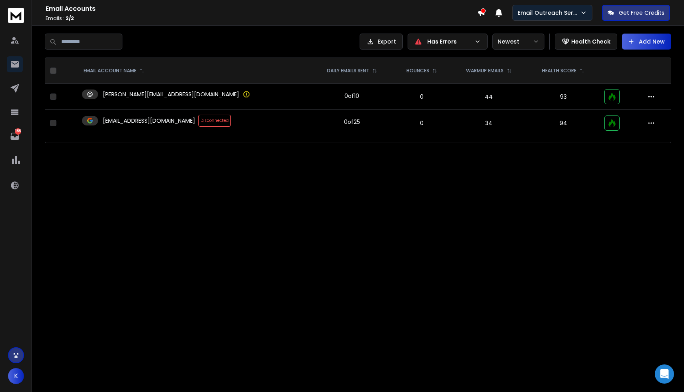
click at [540, 10] on p "Email Outreach Service" at bounding box center [549, 13] width 62 height 8
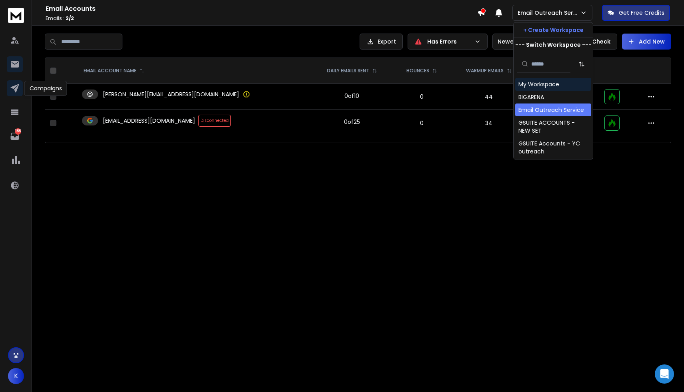
click at [16, 89] on icon at bounding box center [14, 88] width 8 height 8
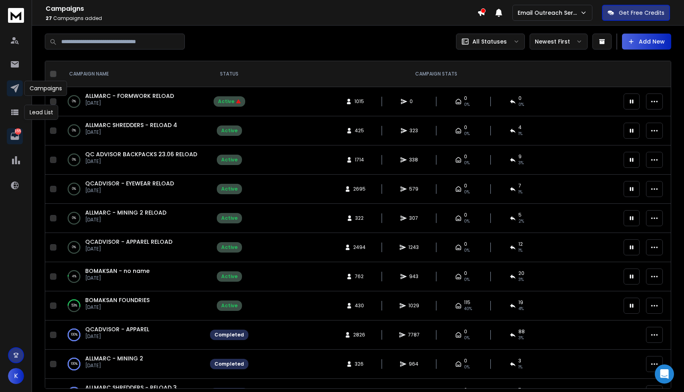
click at [18, 134] on p "355" at bounding box center [18, 131] width 6 height 6
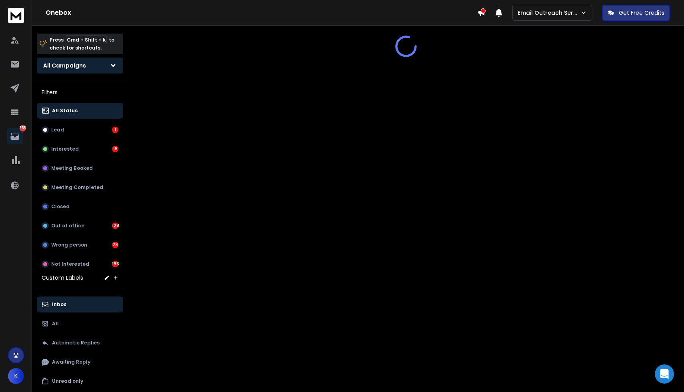
click at [94, 70] on button "All Campaigns" at bounding box center [80, 66] width 86 height 16
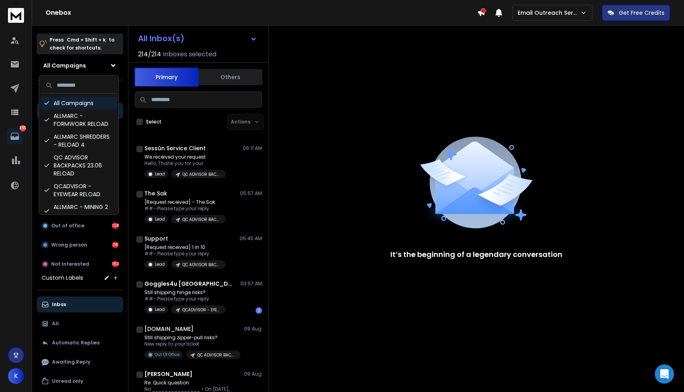
click at [80, 102] on div "All Campaigns" at bounding box center [79, 103] width 76 height 13
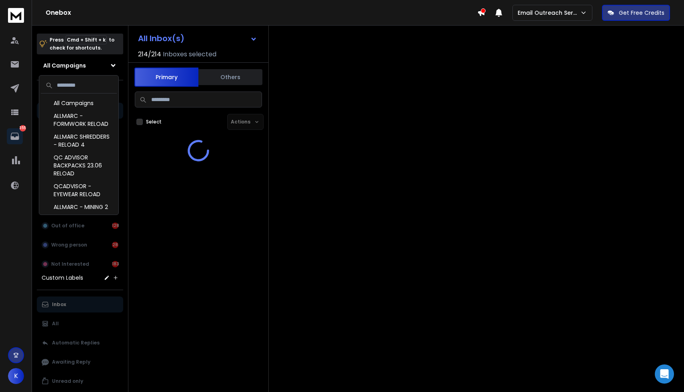
click at [85, 85] on input at bounding box center [79, 85] width 76 height 16
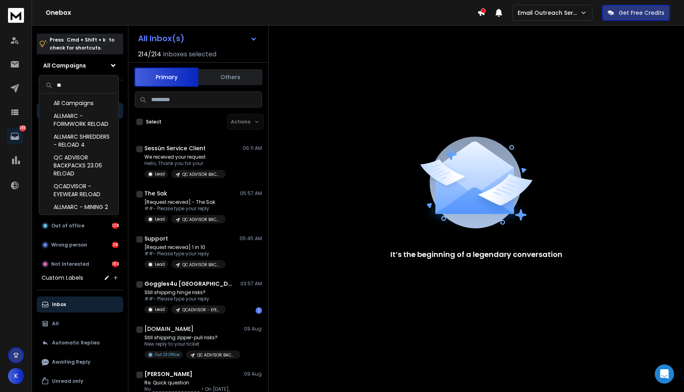
type input "*"
type input "****"
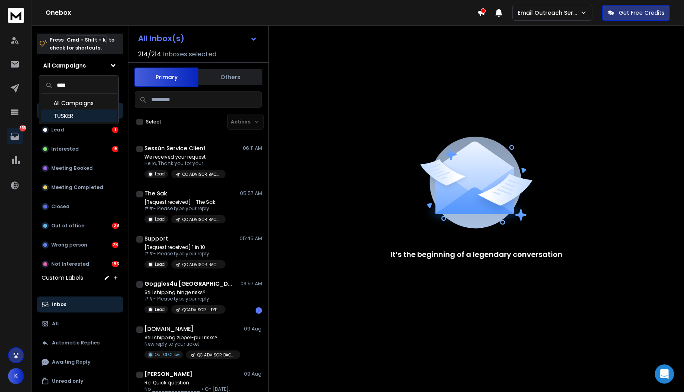
click at [91, 111] on div "TUSKER" at bounding box center [79, 116] width 76 height 13
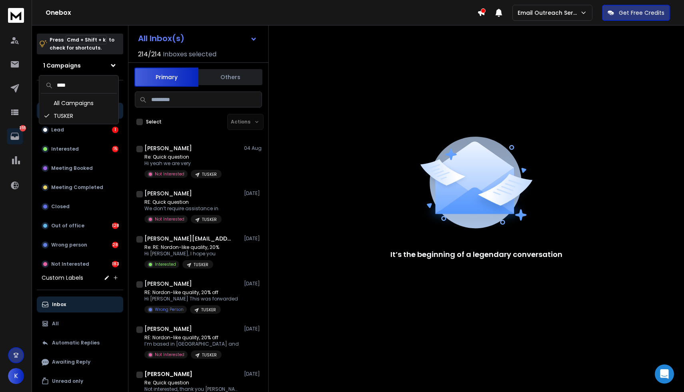
click at [300, 125] on div "It’s the beginning of a legendary conversation" at bounding box center [476, 193] width 415 height 334
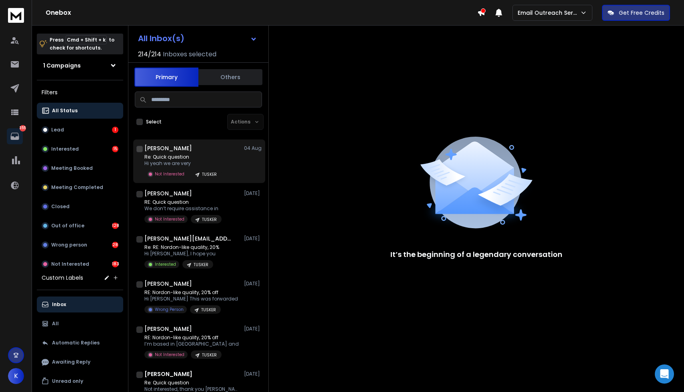
click at [200, 160] on p "Hi yeah we are very" at bounding box center [182, 163] width 77 height 6
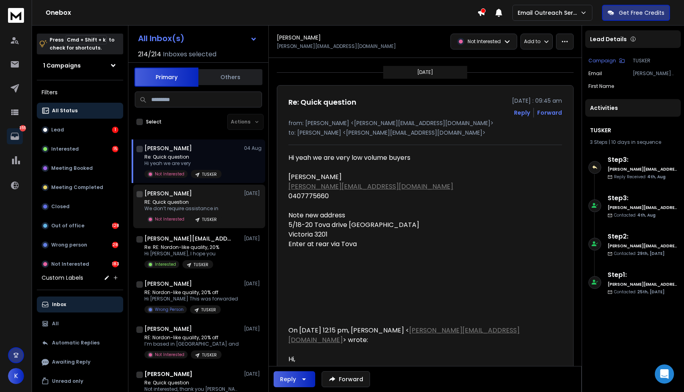
click at [197, 189] on div "Dylan Todman 31 Jul RE: Quick question We don’t require assistance in Not Inter…" at bounding box center [199, 207] width 132 height 44
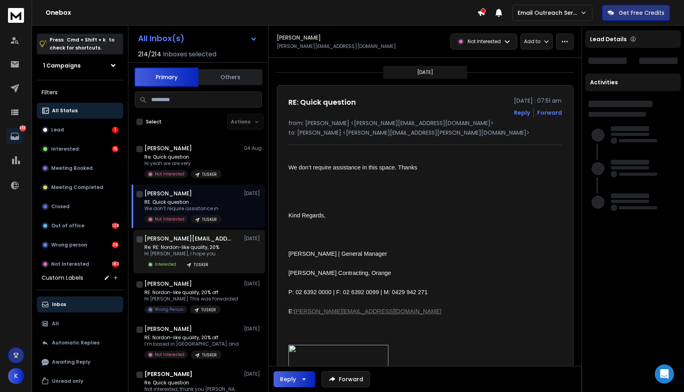
click at [186, 245] on p "Re: RE: Nordon-like quality, 20%" at bounding box center [181, 247] width 75 height 6
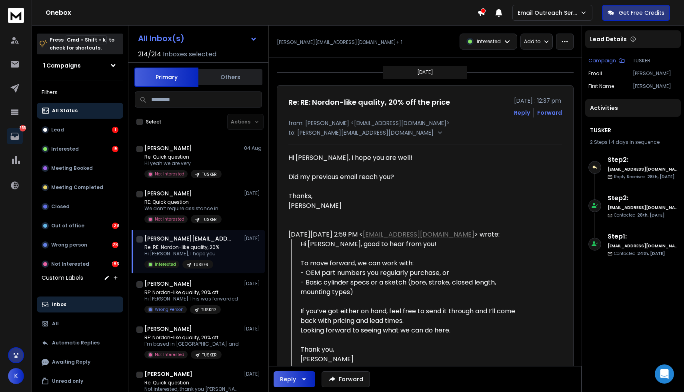
click at [304, 134] on p "to: craig@wahaulagerepairs.com.au" at bounding box center [361, 133] width 147 height 8
click at [390, 133] on p "to: craig@wahaulagerepairs.com.au" at bounding box center [361, 133] width 147 height 8
copy p "craig@wahaulagerepairs.com.au"
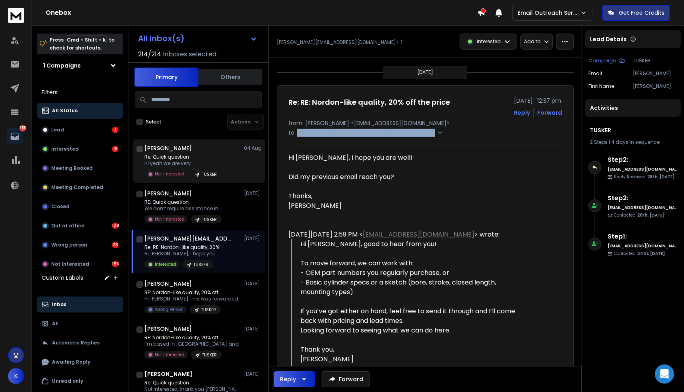
click at [219, 157] on p "Re: Quick question" at bounding box center [182, 157] width 77 height 6
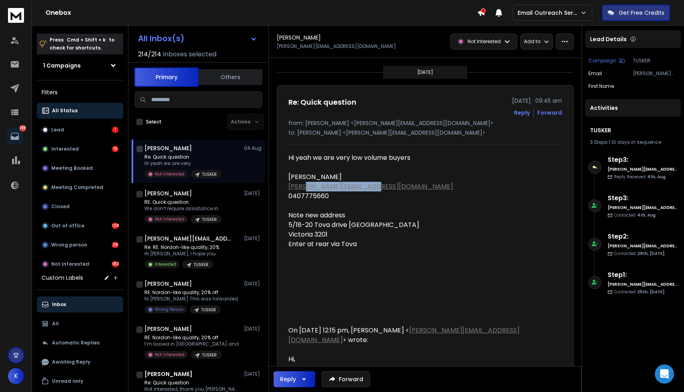
drag, startPoint x: 385, startPoint y: 187, endPoint x: 310, endPoint y: 187, distance: 75.2
click at [310, 187] on div "paul@pbmachinery.com.au" at bounding box center [405, 187] width 234 height 10
copy link "pbmachinery.com.au"
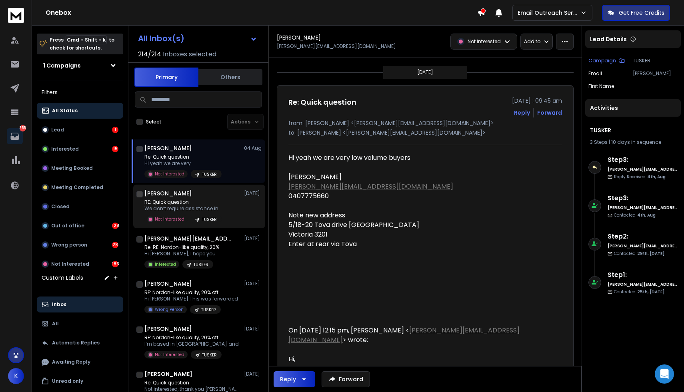
click at [228, 206] on div "RE: Quick question We don’t require assistance in Not Interested TUSKER" at bounding box center [203, 211] width 118 height 24
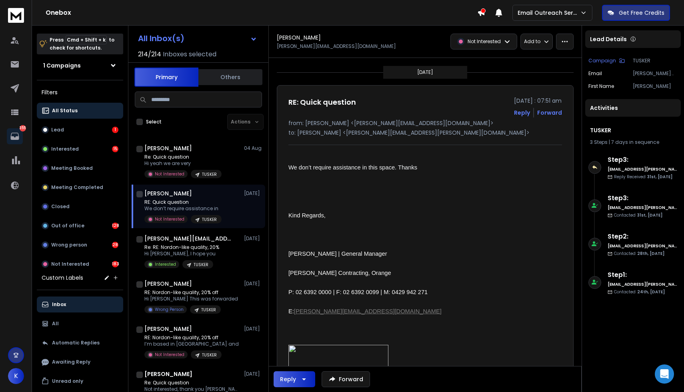
click at [204, 196] on div "Dylan Todman 31 Jul" at bounding box center [203, 194] width 118 height 8
click at [20, 93] on link at bounding box center [15, 88] width 16 height 16
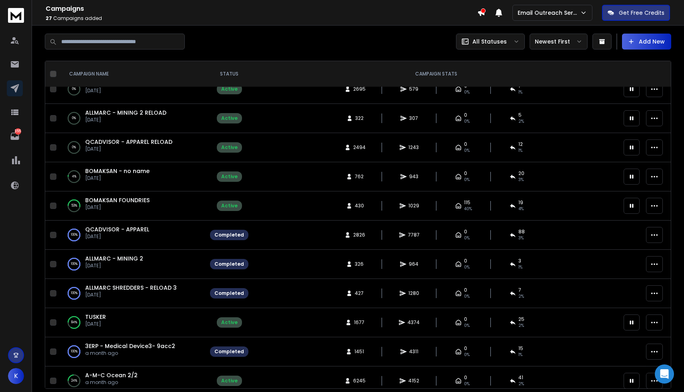
scroll to position [102, 0]
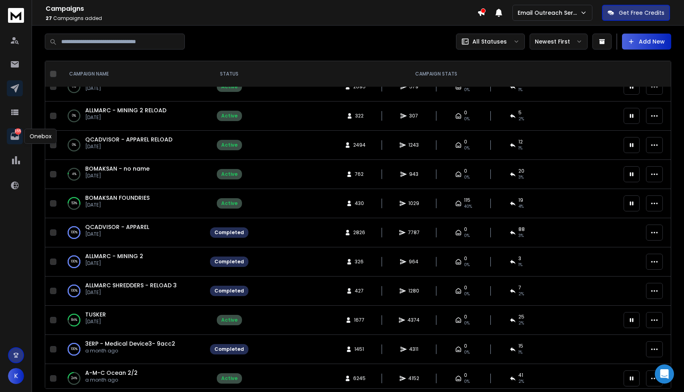
click at [18, 133] on p "355" at bounding box center [18, 131] width 6 height 6
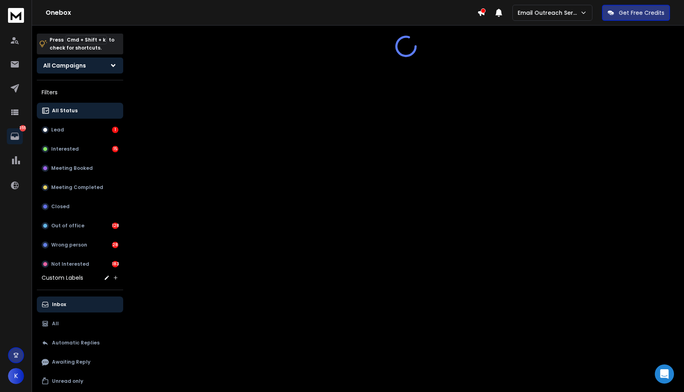
click at [99, 60] on button "All Campaigns" at bounding box center [80, 66] width 86 height 16
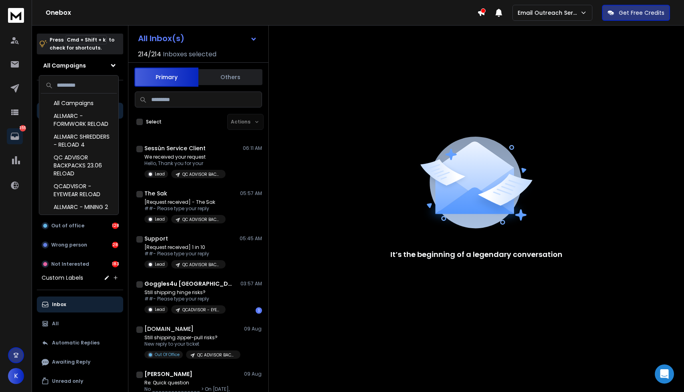
click at [87, 87] on input at bounding box center [79, 85] width 76 height 16
type input "*****"
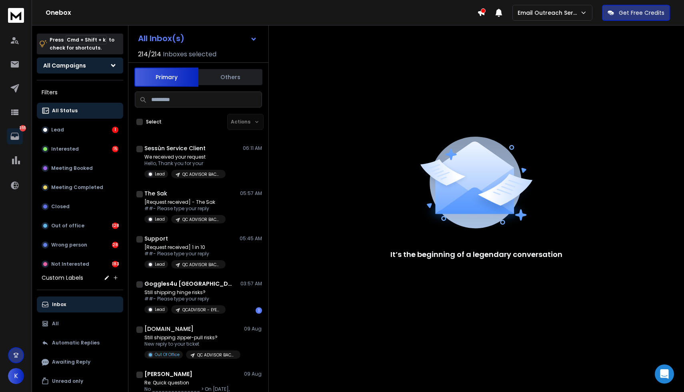
click at [80, 72] on button "All Campaigns" at bounding box center [80, 66] width 86 height 16
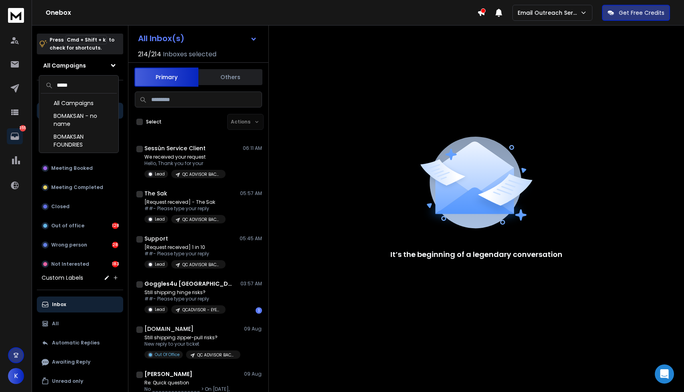
click at [77, 84] on input "*****" at bounding box center [79, 85] width 76 height 16
click at [70, 126] on div "BOMAKSAN - no name" at bounding box center [79, 120] width 76 height 21
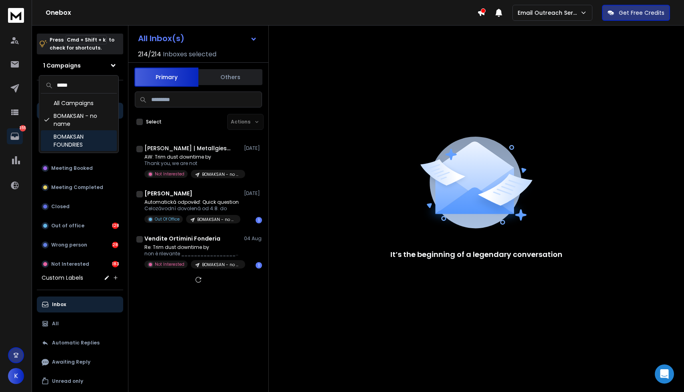
click at [70, 139] on div "BOMAKSAN FOUNDRIES" at bounding box center [79, 140] width 76 height 21
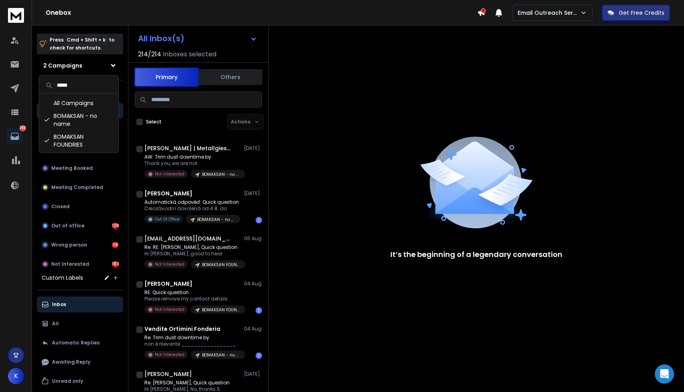
drag, startPoint x: 255, startPoint y: 117, endPoint x: 366, endPoint y: 123, distance: 111.4
click at [367, 123] on div "It’s the beginning of a legendary conversation" at bounding box center [476, 193] width 415 height 334
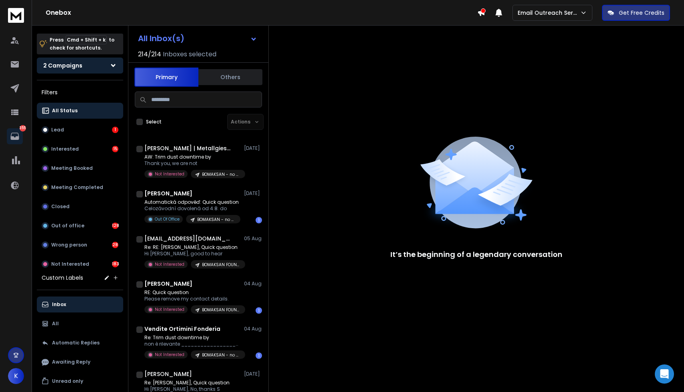
click at [91, 70] on button "2 Campaigns" at bounding box center [80, 66] width 86 height 16
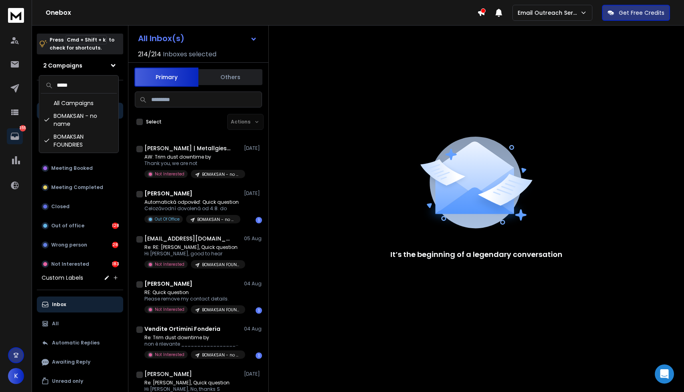
click at [346, 125] on div "It’s the beginning of a legendary conversation" at bounding box center [476, 193] width 415 height 334
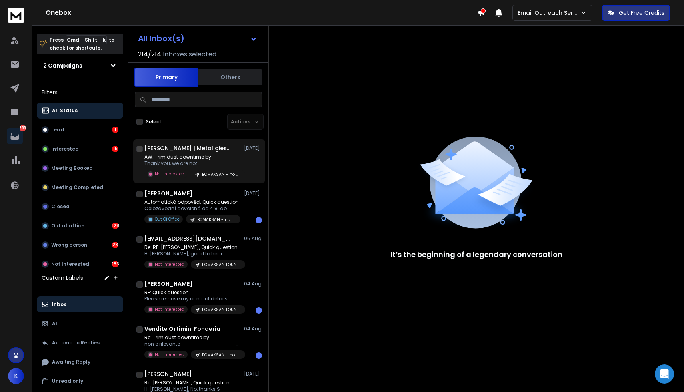
click at [226, 150] on h1 "Matthias Schüle | Metallgiesserei Schuele" at bounding box center [188, 148] width 88 height 8
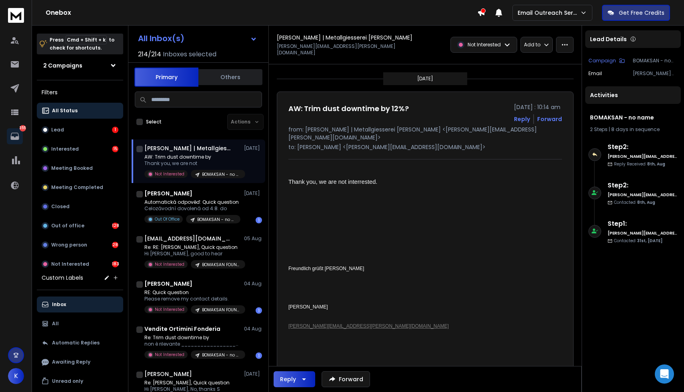
scroll to position [24, 0]
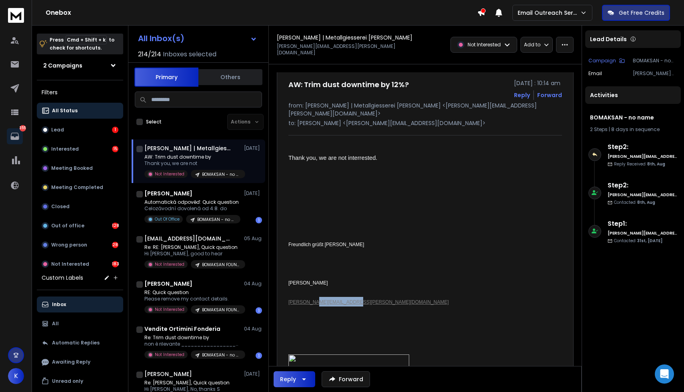
drag, startPoint x: 358, startPoint y: 288, endPoint x: 312, endPoint y: 289, distance: 45.6
click at [312, 297] on p "m.schuele@schuele-guss.de" at bounding box center [405, 302] width 234 height 10
copy span "schuele-guss.de"
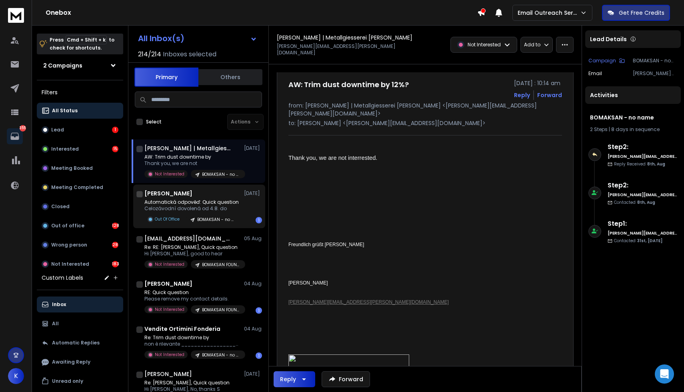
click at [186, 197] on h1 "Lukáš Doubrava" at bounding box center [168, 194] width 48 height 8
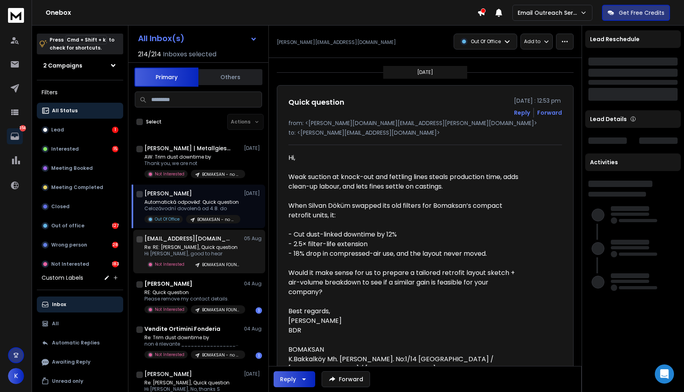
click at [182, 240] on h1 "ivor@goldringindustries.co.uk" at bounding box center [188, 239] width 88 height 8
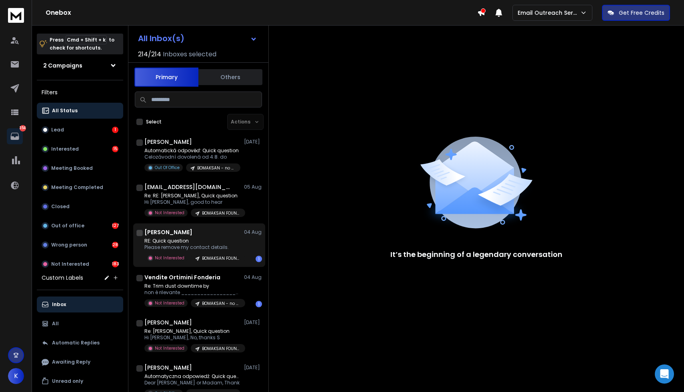
scroll to position [0, 0]
click at [201, 233] on div "Richard Cook 04 Aug" at bounding box center [203, 232] width 118 height 8
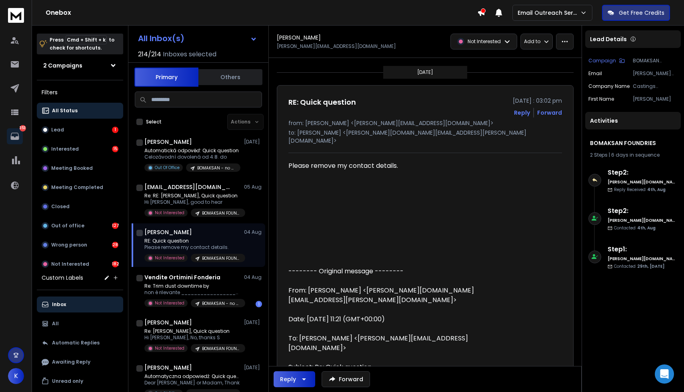
click at [396, 122] on p "from: Richard Cook <r.cook@castingstechnology.com>" at bounding box center [425, 123] width 274 height 8
click at [431, 118] on div "RE: Quick question 4 August 2025 : 03:02 pm Reply Forward from: Richard Cook <r…" at bounding box center [425, 121] width 274 height 48
click at [431, 124] on p "from: Richard Cook <r.cook@castingstechnology.com>" at bounding box center [425, 123] width 274 height 8
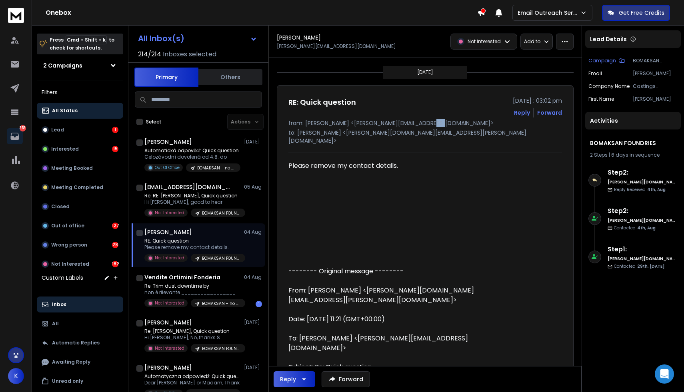
click at [431, 124] on p "from: Richard Cook <r.cook@castingstechnology.com>" at bounding box center [425, 123] width 274 height 8
click at [396, 124] on p "from: Richard Cook <r.cook@castingstechnology.com>" at bounding box center [425, 123] width 274 height 8
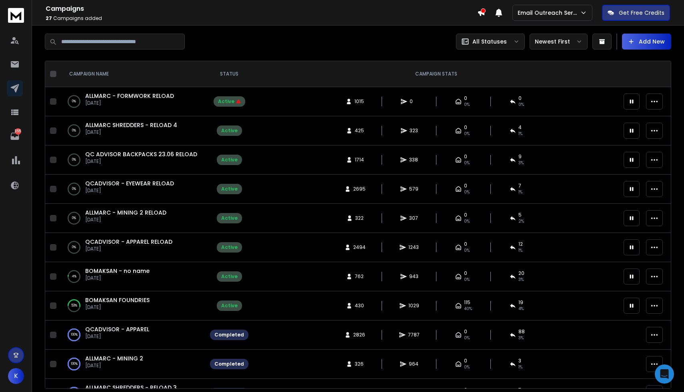
scroll to position [84, 0]
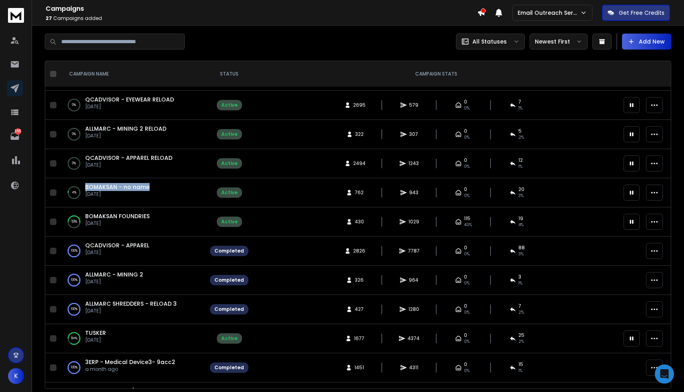
click at [128, 213] on span "BOMAKSAN FOUNDRIES" at bounding box center [117, 216] width 64 height 8
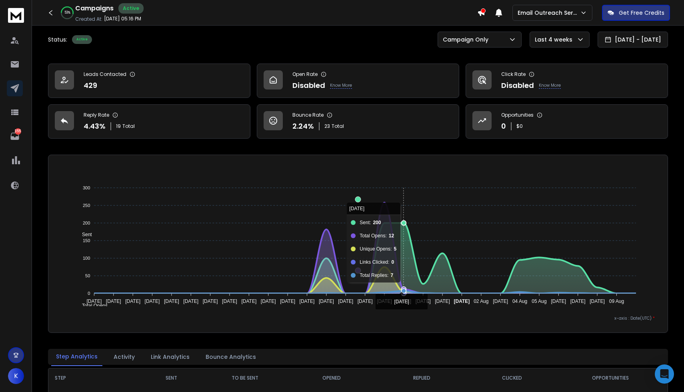
scroll to position [57, 0]
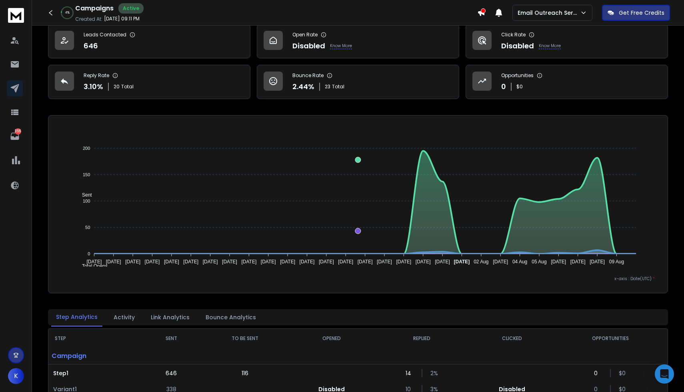
scroll to position [87, 0]
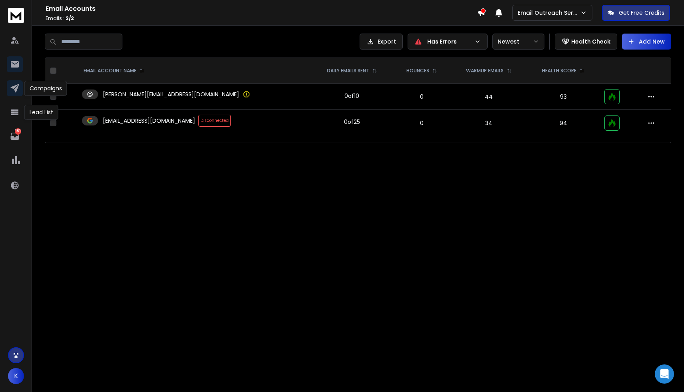
click at [15, 94] on link at bounding box center [15, 88] width 16 height 16
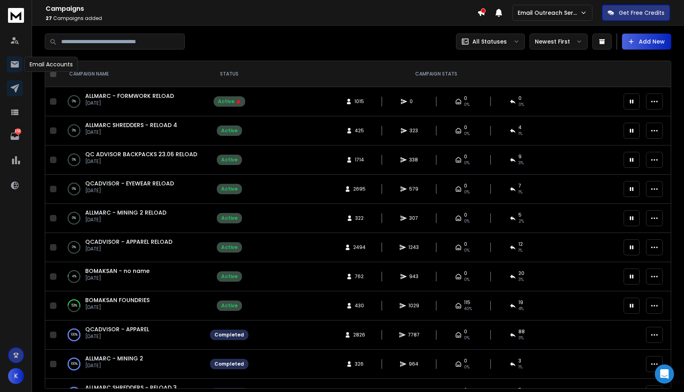
click at [16, 64] on icon at bounding box center [15, 65] width 10 height 10
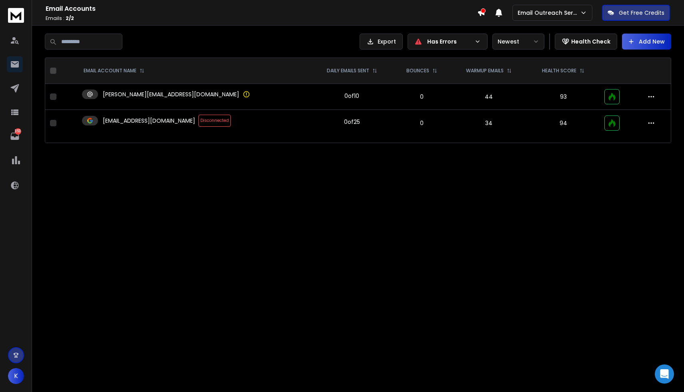
click at [105, 40] on input at bounding box center [84, 42] width 78 height 16
type input "***"
click at [432, 49] on div "Has Errors" at bounding box center [448, 42] width 80 height 16
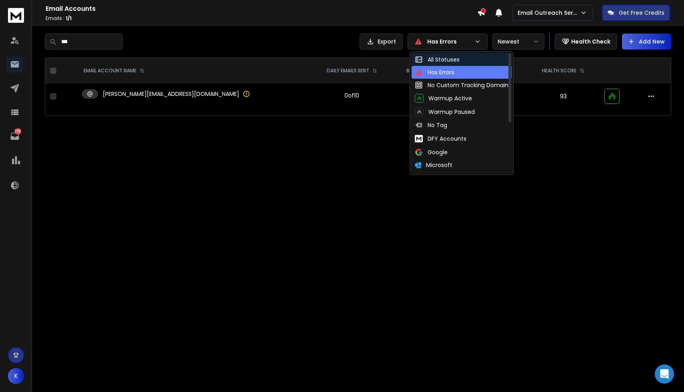
click at [432, 64] on div "All Statuses" at bounding box center [462, 59] width 100 height 13
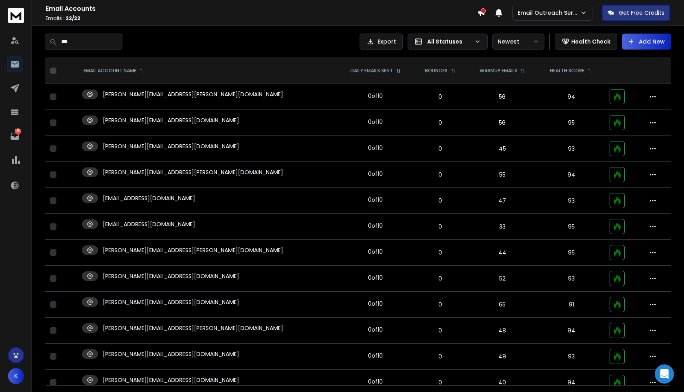
click at [98, 47] on input "***" at bounding box center [84, 42] width 78 height 16
click at [13, 86] on icon at bounding box center [14, 88] width 8 height 8
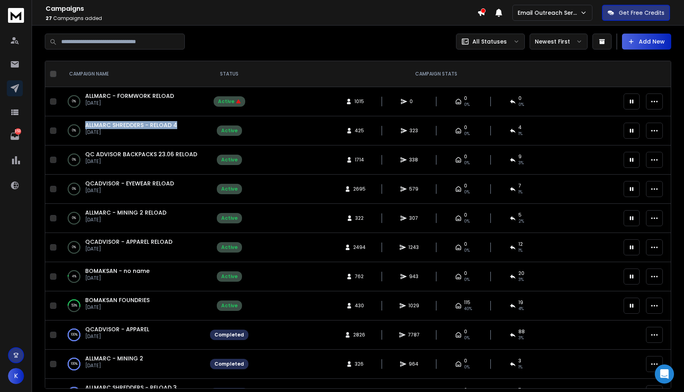
click at [162, 98] on span "ALLMARC - FORMWORK RELOAD" at bounding box center [129, 96] width 89 height 8
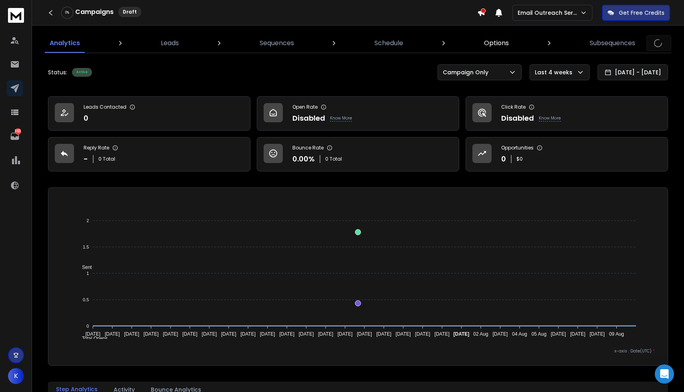
click at [485, 44] on p "Options" at bounding box center [496, 43] width 25 height 10
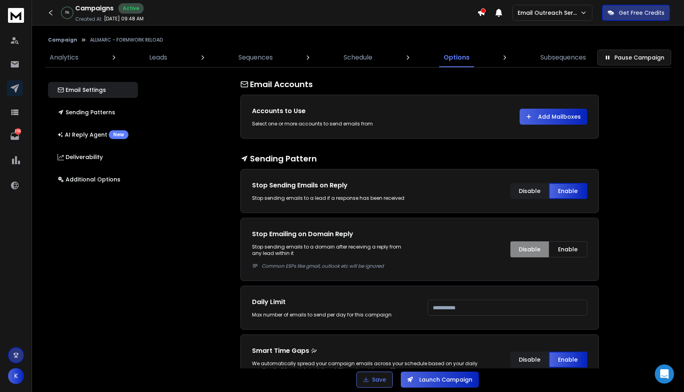
click at [532, 108] on div "Accounts to Use Select one or more accounts to send emails from Add Mailboxes" at bounding box center [419, 116] width 335 height 21
click at [532, 115] on icon "button" at bounding box center [529, 117] width 6 height 6
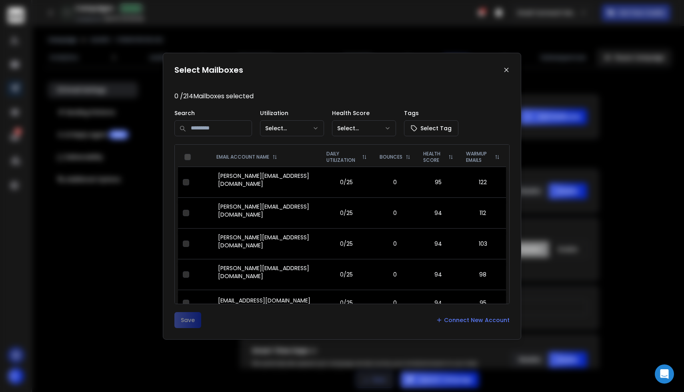
click at [233, 126] on input at bounding box center [213, 128] width 78 height 16
type input "***"
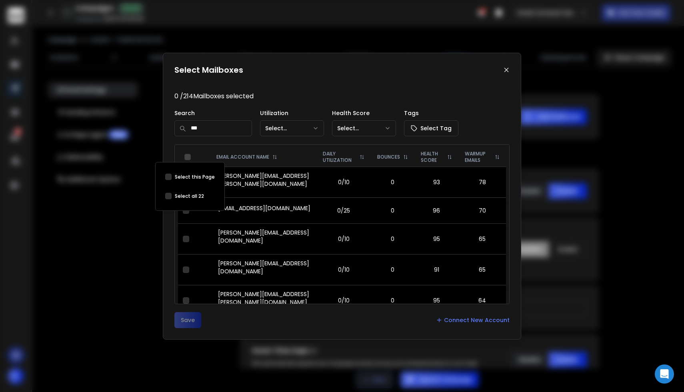
click at [169, 196] on button "Select this Page" at bounding box center [168, 196] width 6 height 6
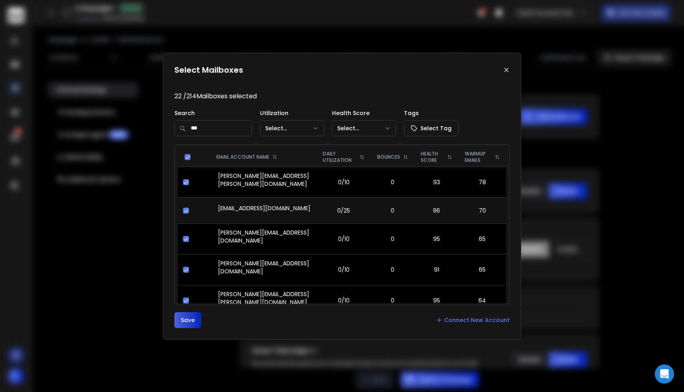
click at [187, 208] on button "button" at bounding box center [186, 211] width 6 height 6
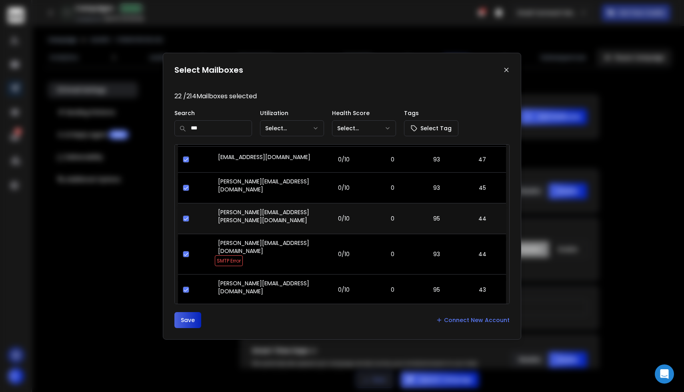
scroll to position [451, 0]
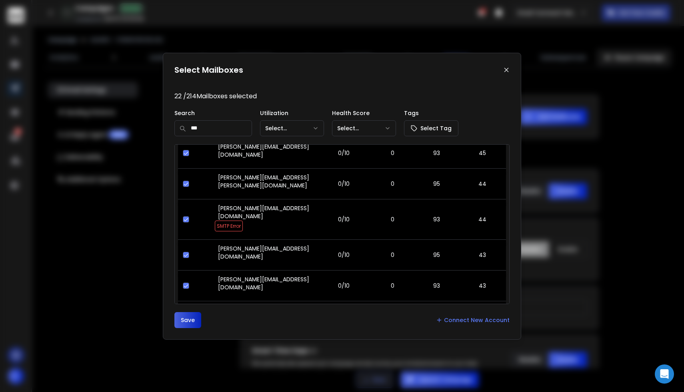
click at [188, 314] on button "Save" at bounding box center [187, 320] width 27 height 16
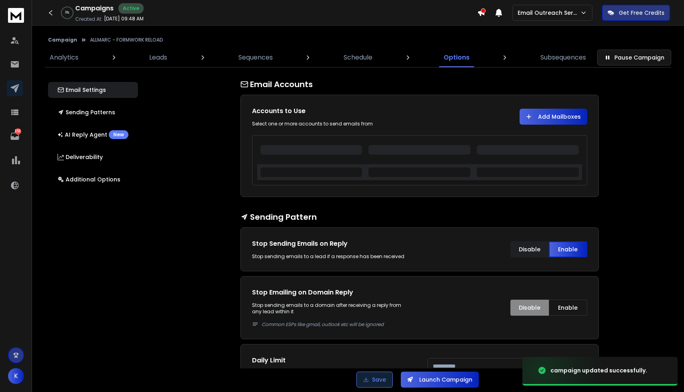
click at [384, 376] on button "Save" at bounding box center [374, 380] width 36 height 16
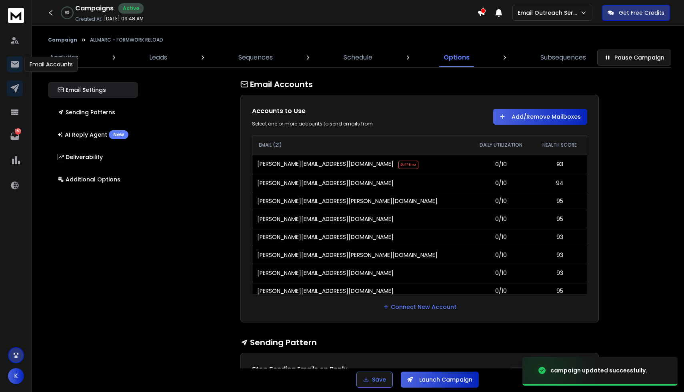
click at [18, 66] on icon at bounding box center [15, 64] width 8 height 6
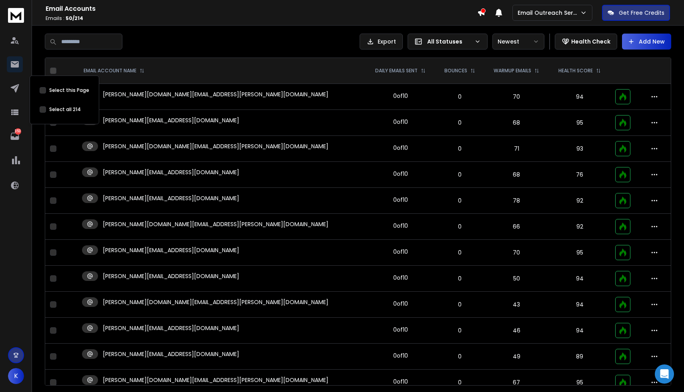
click at [55, 70] on button "Select this Page" at bounding box center [53, 71] width 6 height 6
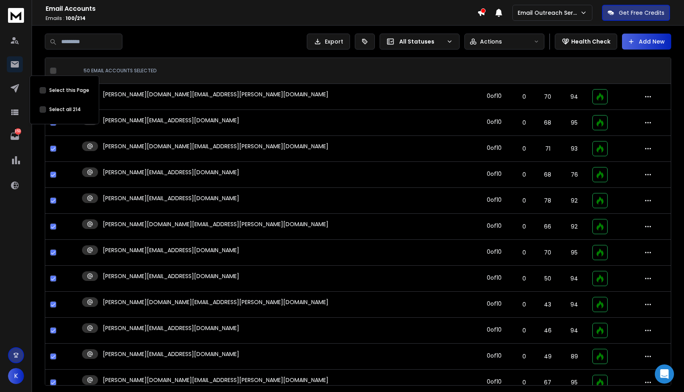
click at [56, 69] on button "Select this Page" at bounding box center [53, 71] width 6 height 6
click at [511, 43] on div "Actions" at bounding box center [500, 42] width 61 height 8
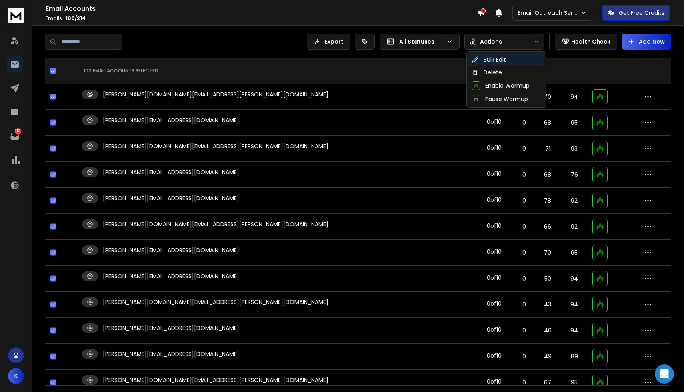
click at [505, 60] on div "Bulk Edit" at bounding box center [489, 60] width 34 height 8
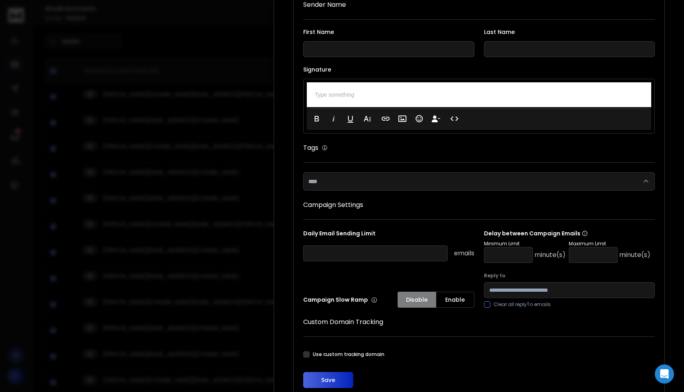
scroll to position [52, 0]
click at [343, 256] on input "number" at bounding box center [375, 253] width 144 height 16
type input "**"
click at [328, 373] on button "Save" at bounding box center [328, 380] width 50 height 16
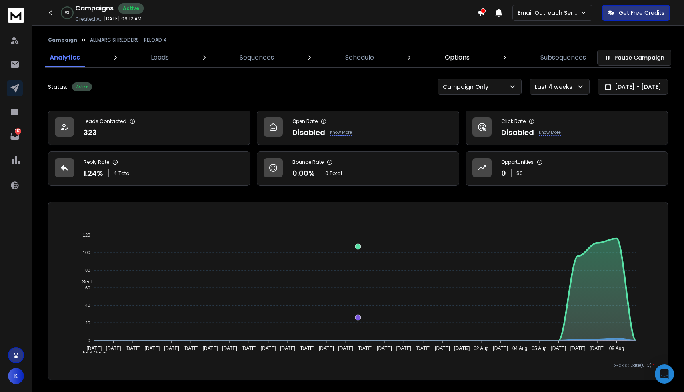
click at [464, 55] on p "Options" at bounding box center [457, 58] width 25 height 10
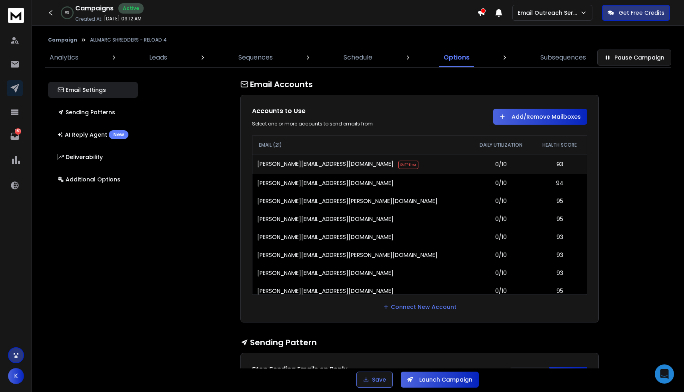
click at [398, 165] on span "SMTP Error" at bounding box center [408, 165] width 20 height 8
